Goal: Task Accomplishment & Management: Manage account settings

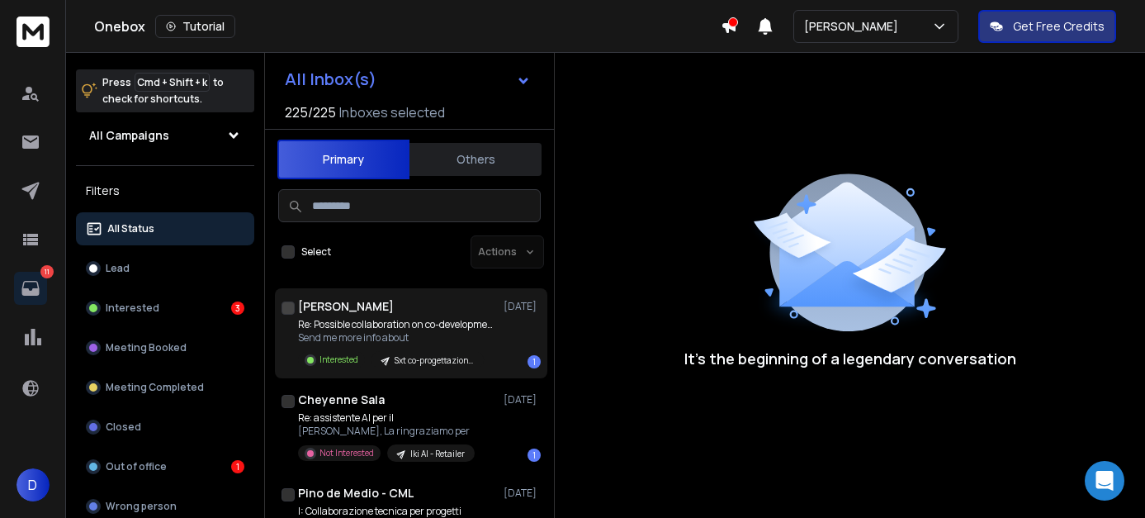
click at [511, 327] on div "Re: Possible collaboration on co-development Send me more info about Interested…" at bounding box center [419, 343] width 243 height 50
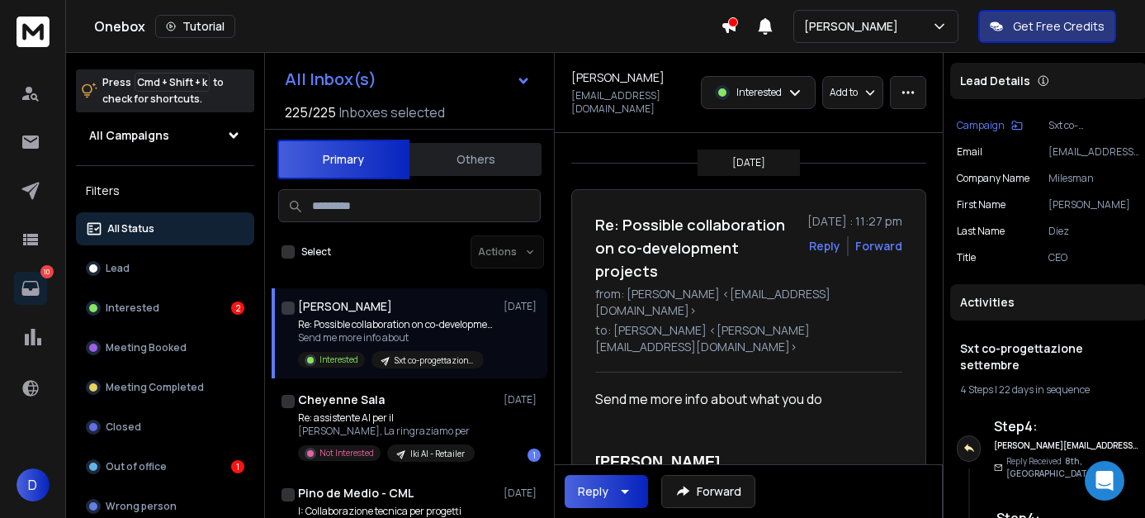
click at [926, 94] on button "button" at bounding box center [908, 92] width 36 height 33
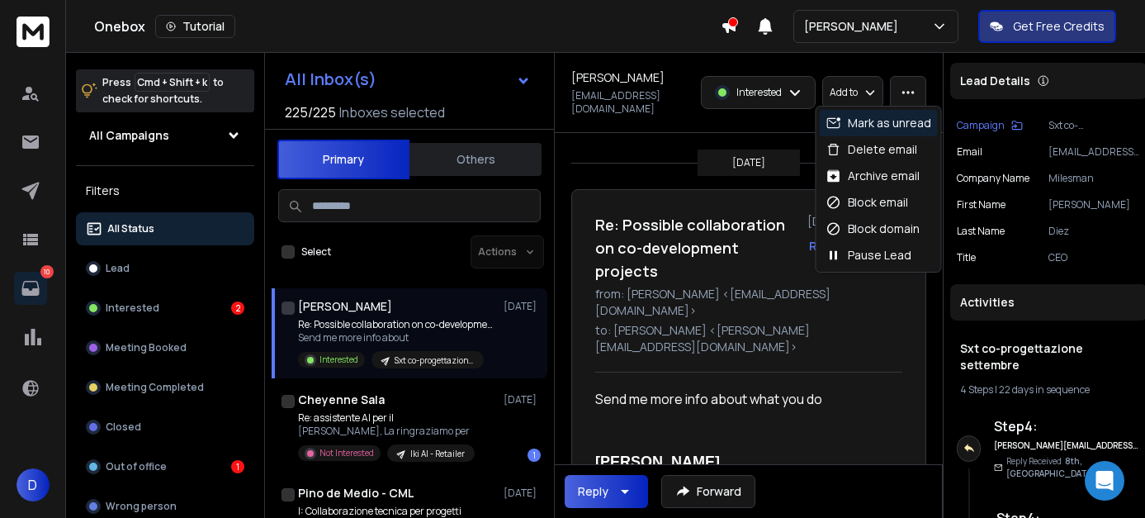
click at [892, 128] on div "Mark as unread" at bounding box center [878, 123] width 105 height 17
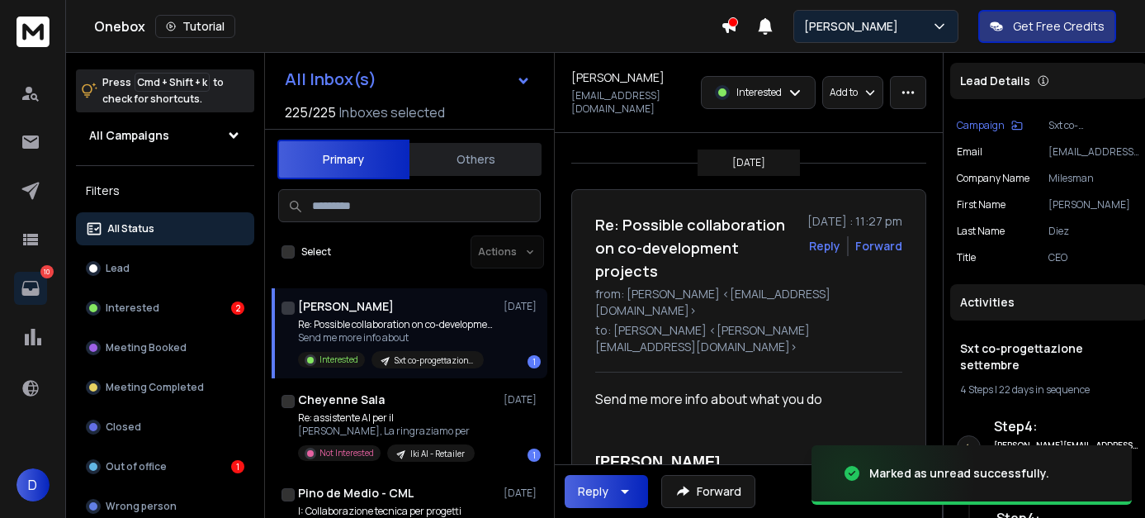
click at [851, 40] on button "Davide Gulin" at bounding box center [875, 26] width 165 height 33
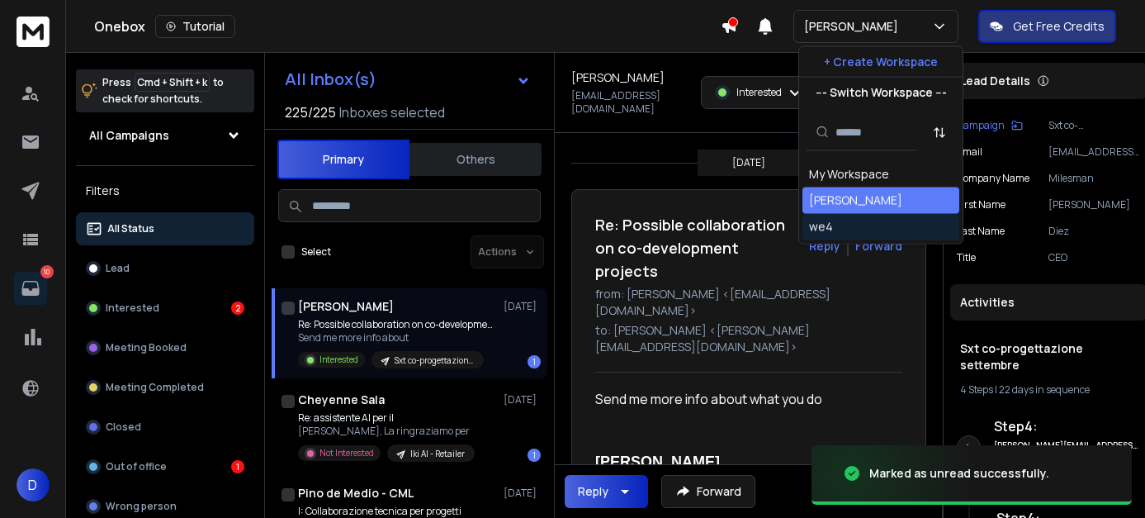
click at [825, 233] on div "we4" at bounding box center [821, 227] width 24 height 17
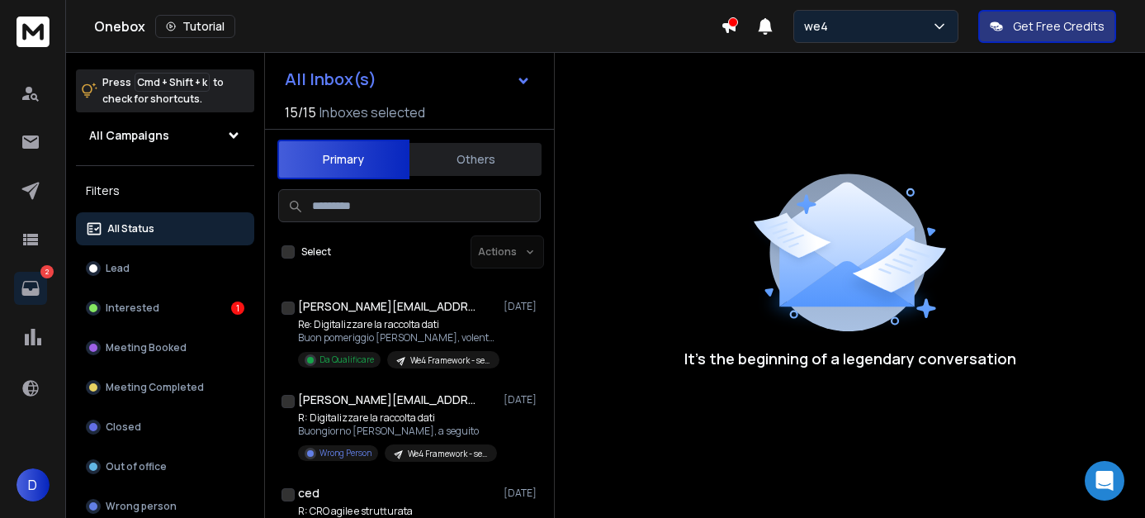
click at [821, 23] on p "we4" at bounding box center [819, 26] width 31 height 17
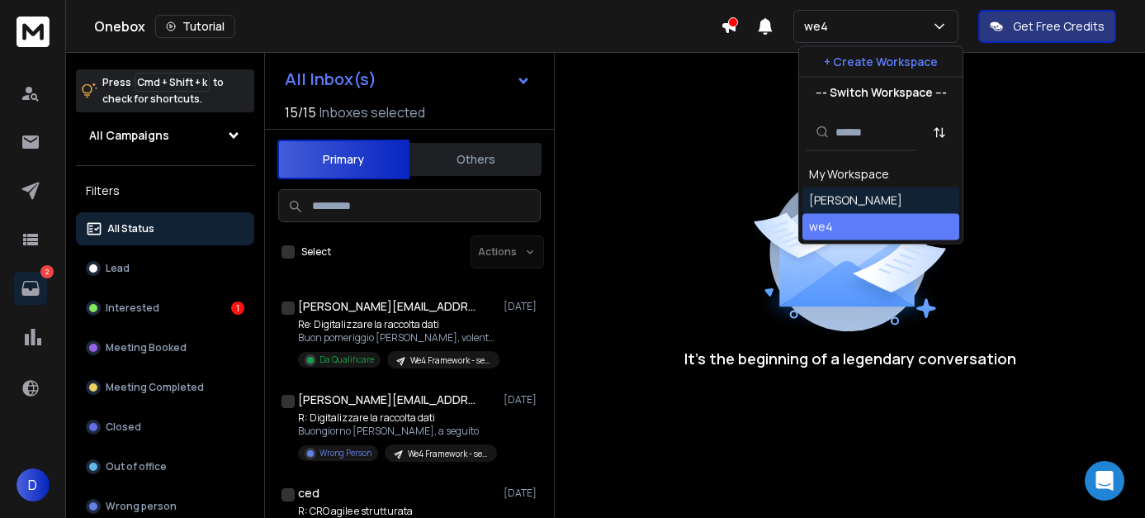
click at [822, 198] on div "[PERSON_NAME]" at bounding box center [855, 200] width 93 height 17
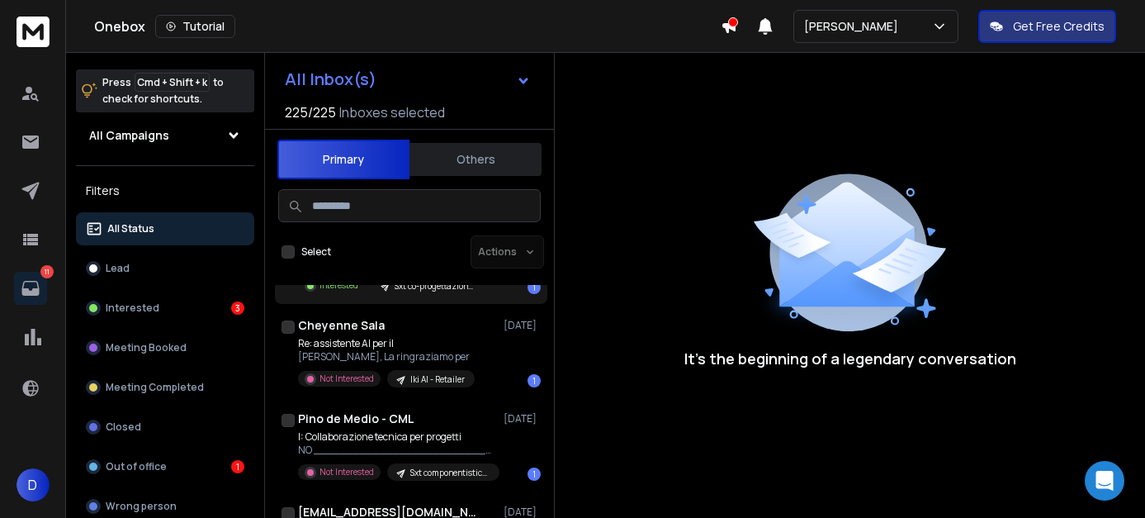
scroll to position [88, 0]
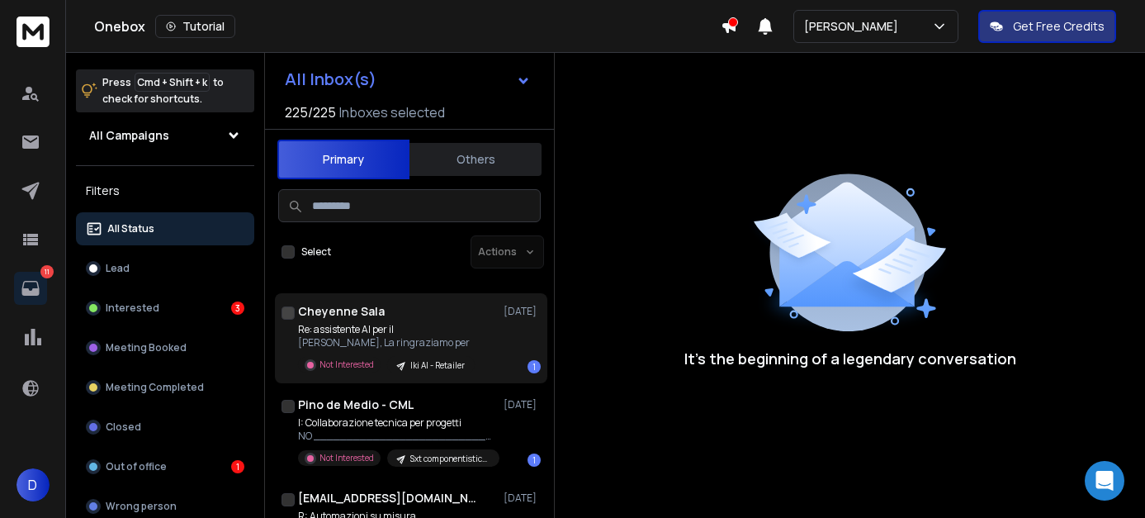
click at [359, 320] on div "Cheyenne Sala 08 Oct Re: assistente AI per il Buonasera Marco, La ringraziamo p…" at bounding box center [419, 338] width 243 height 70
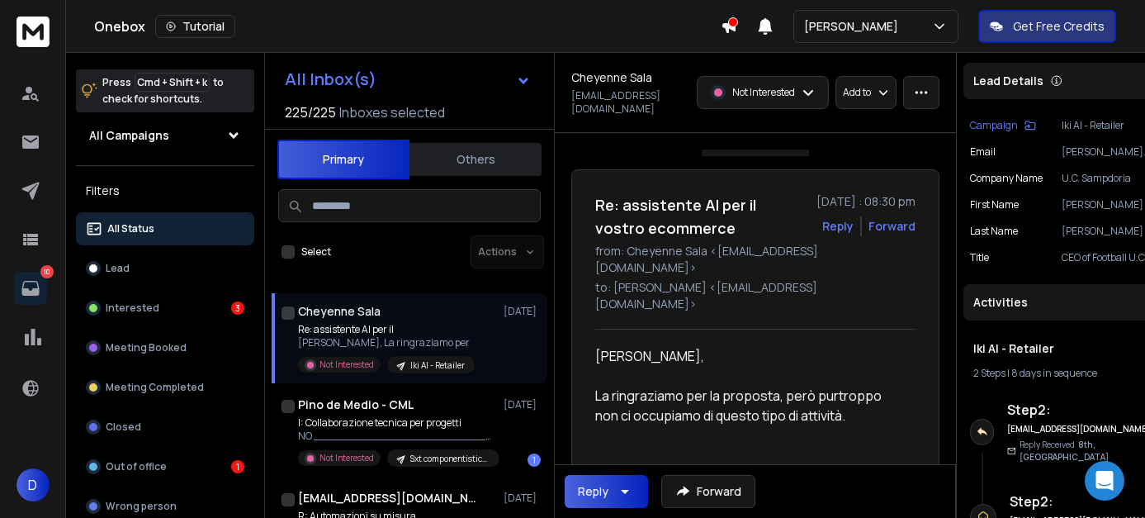
scroll to position [21, 0]
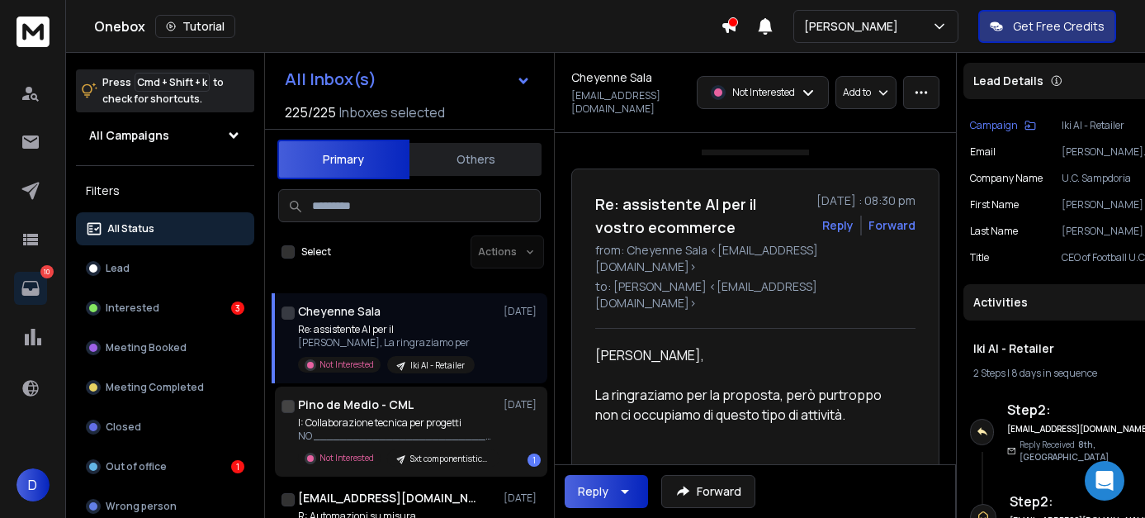
click at [481, 409] on div "Pino de Medio - CML 08 Oct" at bounding box center [419, 404] width 243 height 17
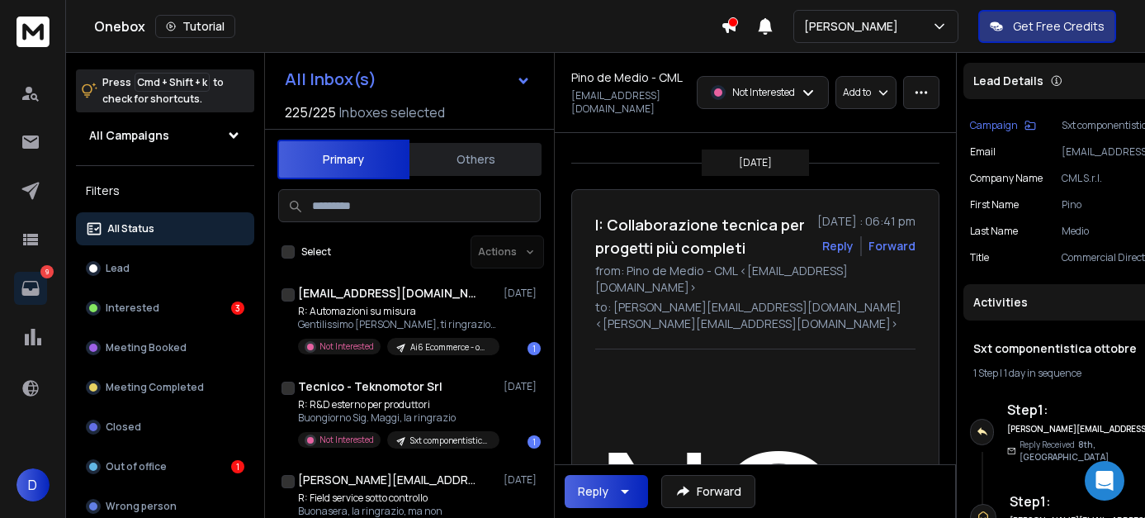
scroll to position [296, 0]
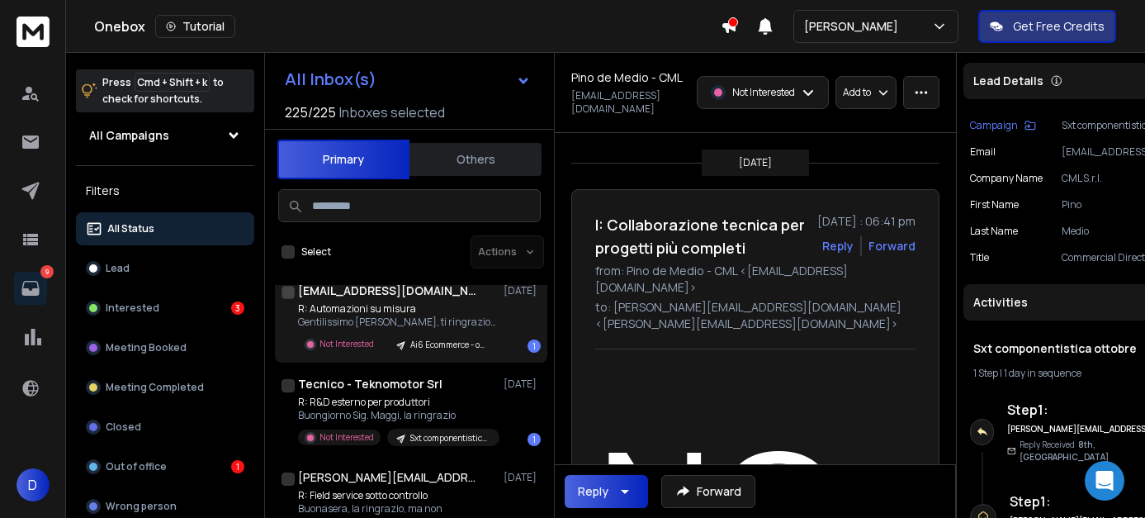
click at [514, 347] on div "R: Automazioni su misura Gentilissimo Cristian, ti ringrazio ma Not Interested …" at bounding box center [419, 327] width 243 height 50
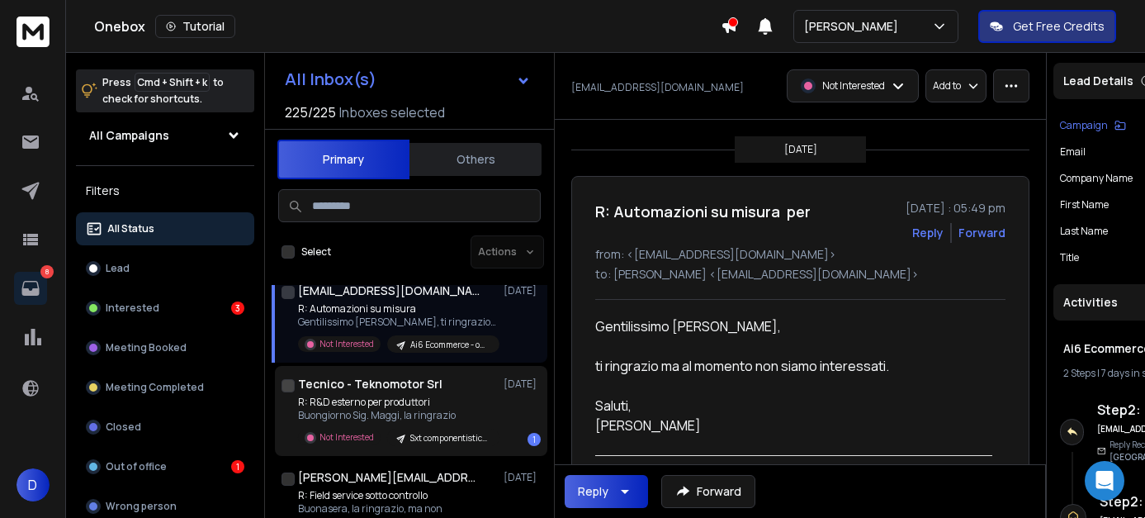
click at [504, 387] on p "[DATE]" at bounding box center [522, 383] width 37 height 13
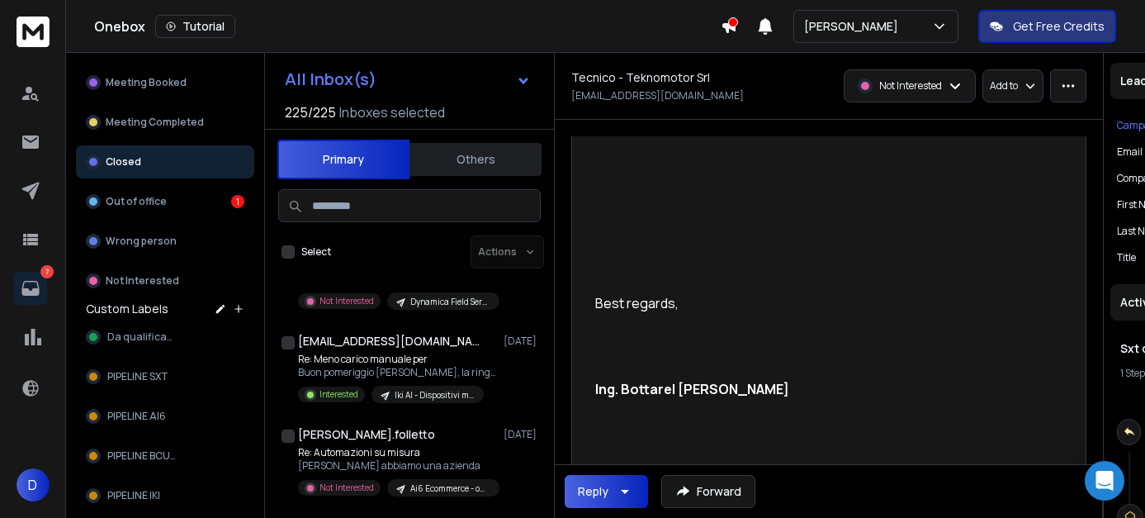
scroll to position [276, 0]
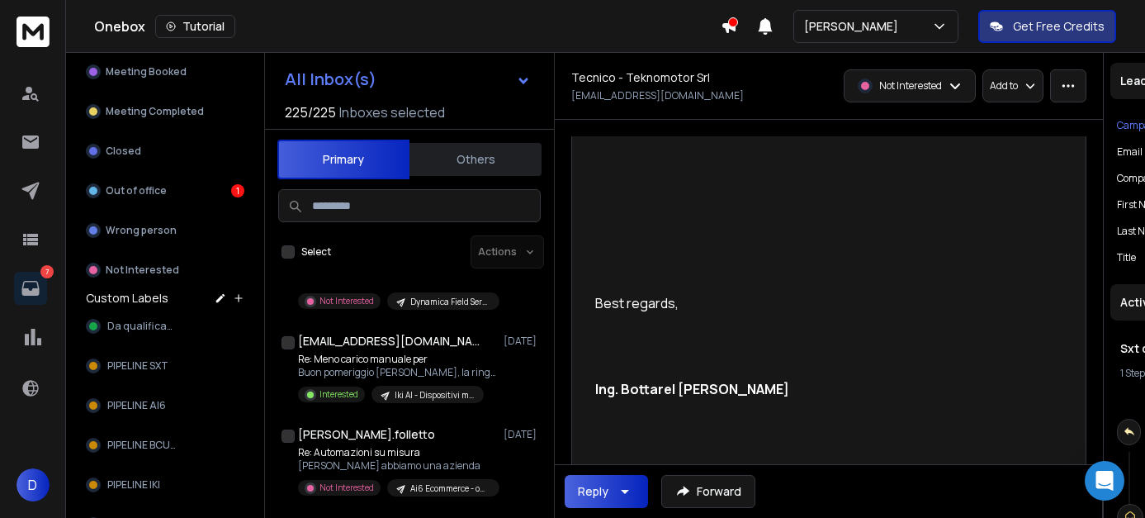
click at [133, 326] on span "Da qualificare" at bounding box center [141, 326] width 69 height 13
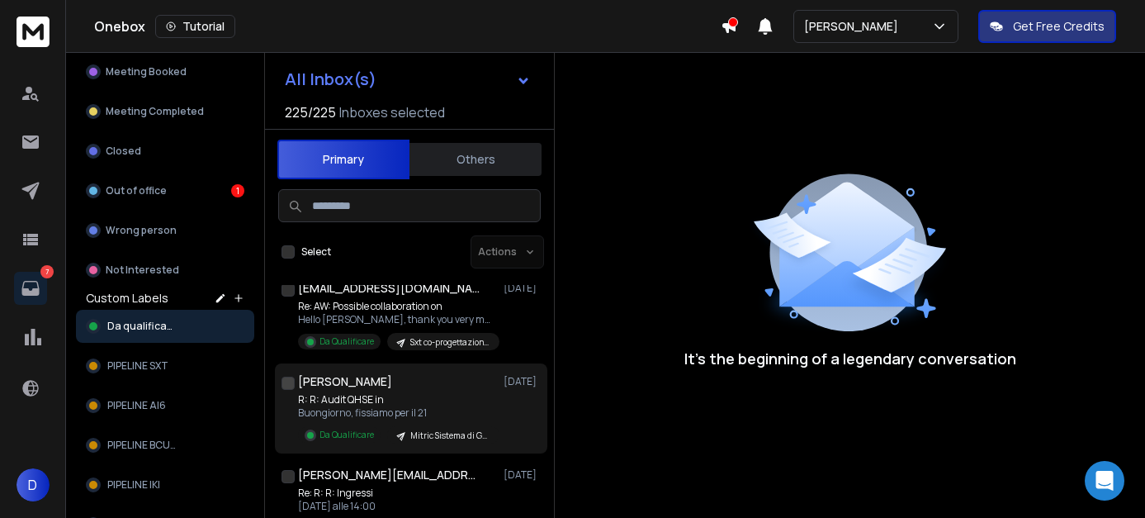
scroll to position [24, 0]
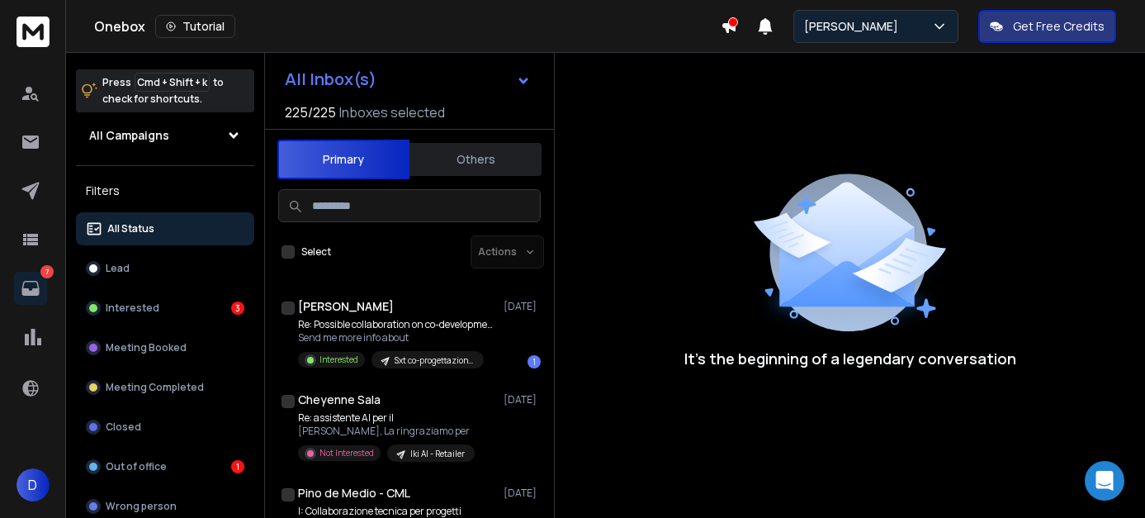
click at [874, 35] on button "[PERSON_NAME]" at bounding box center [875, 26] width 165 height 33
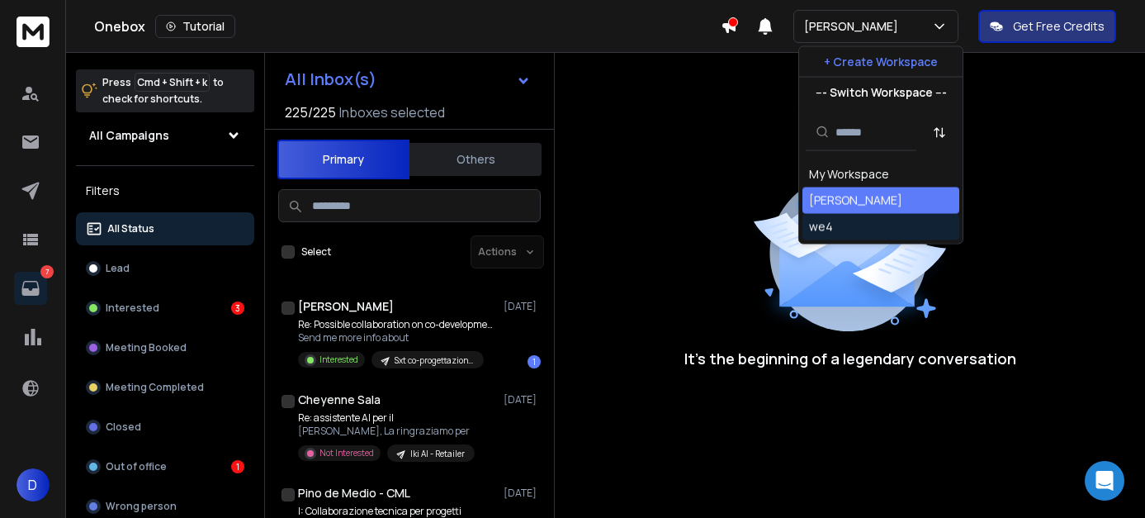
click at [843, 225] on div "we4" at bounding box center [881, 227] width 157 height 26
